Goal: Communication & Community: Answer question/provide support

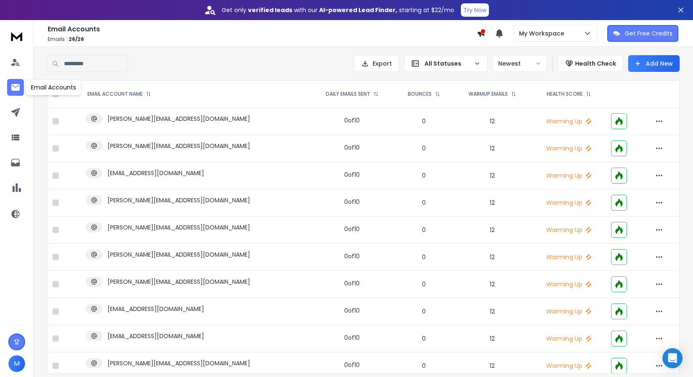
click at [15, 85] on icon at bounding box center [15, 87] width 8 height 7
click at [15, 109] on icon at bounding box center [15, 113] width 10 height 10
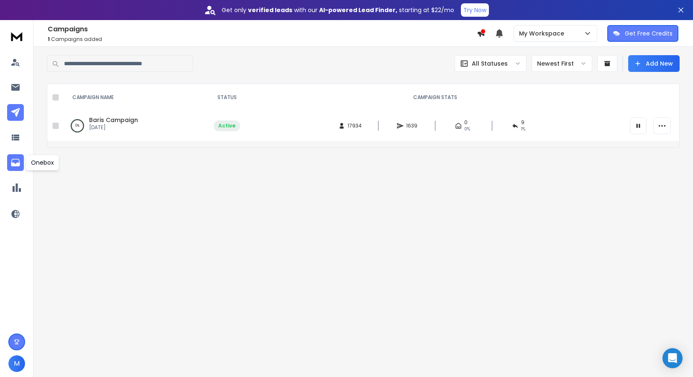
click at [20, 158] on icon at bounding box center [15, 163] width 10 height 10
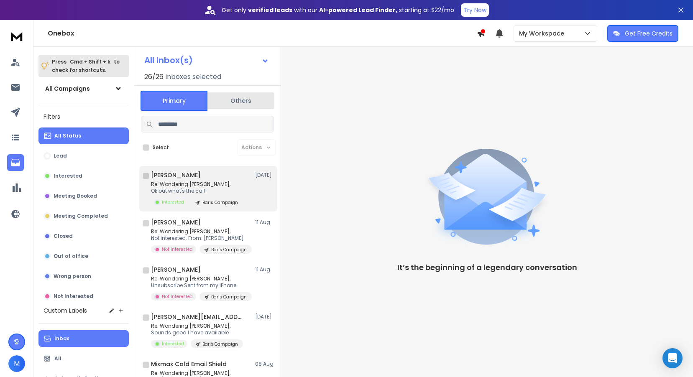
click at [188, 191] on p "Ok but what's the call" at bounding box center [197, 191] width 92 height 7
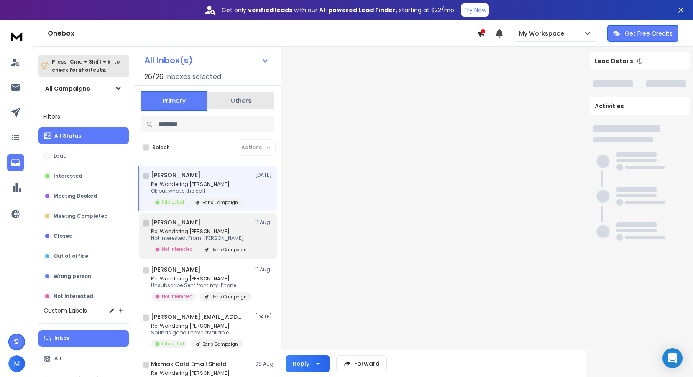
click at [186, 223] on h1 "[PERSON_NAME]" at bounding box center [176, 222] width 50 height 8
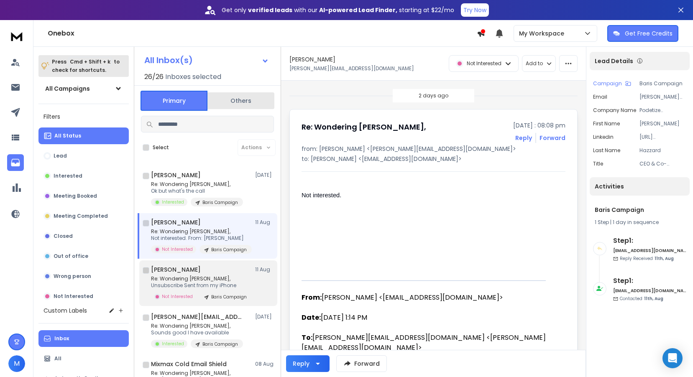
click at [190, 278] on p "Re: Wondering [PERSON_NAME]," at bounding box center [201, 279] width 100 height 7
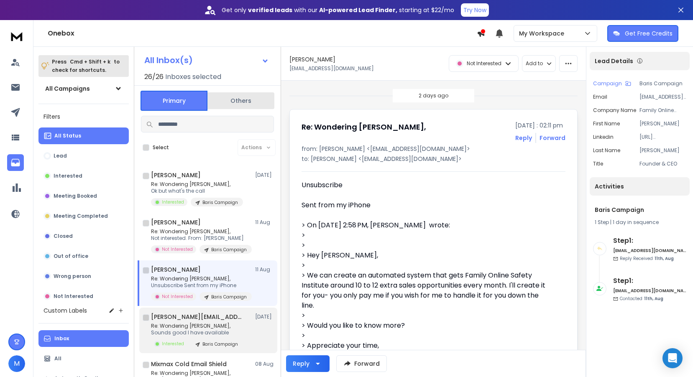
click at [189, 323] on div "[PERSON_NAME][EMAIL_ADDRESS][DOMAIN_NAME] [DATE] Re: Wondering [PERSON_NAME], S…" at bounding box center [212, 331] width 123 height 36
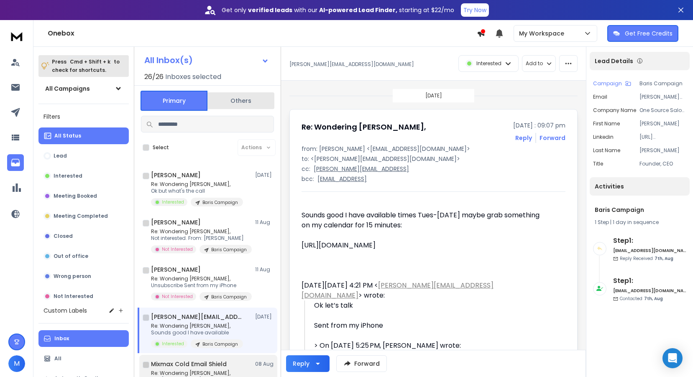
click at [182, 362] on h1 "Mixmax Cold Email Shield" at bounding box center [189, 364] width 76 height 8
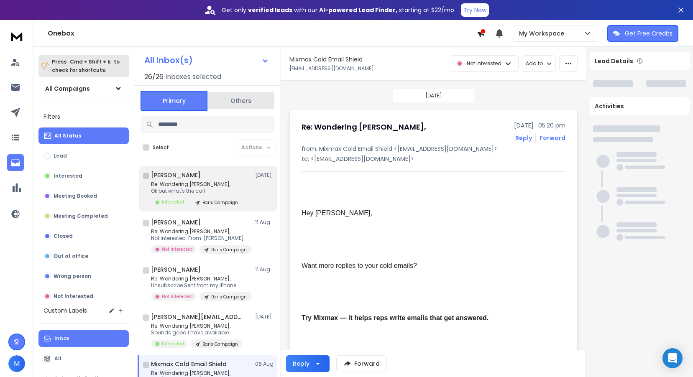
click at [182, 200] on p "Interested" at bounding box center [173, 202] width 22 height 6
